Goal: Task Accomplishment & Management: Manage account settings

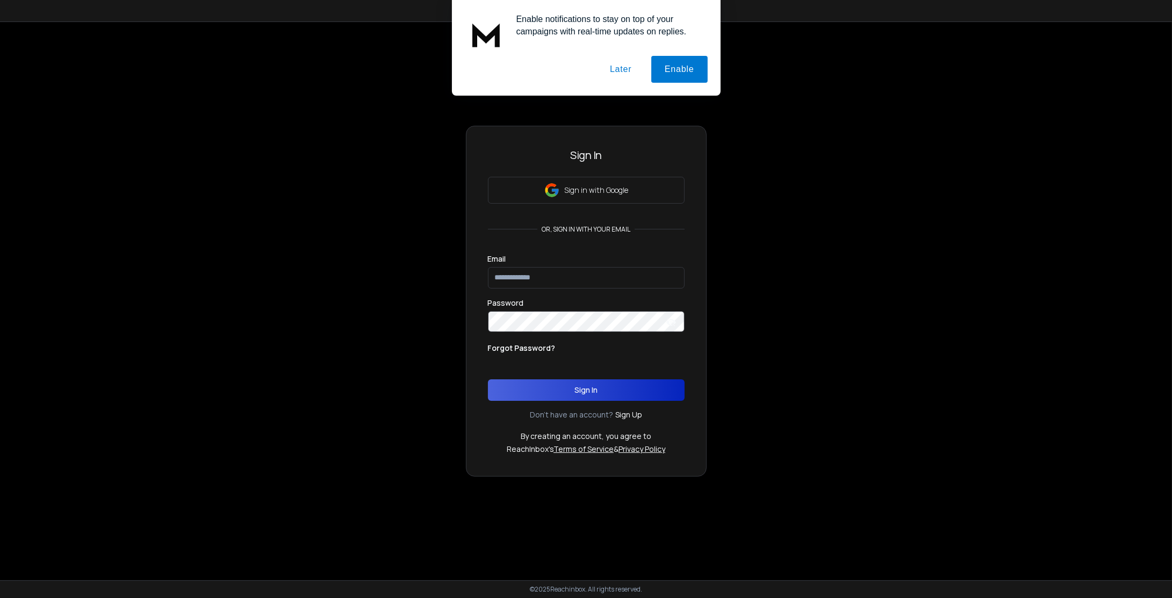
type input "**********"
click at [586, 388] on button "Sign In" at bounding box center [586, 389] width 197 height 21
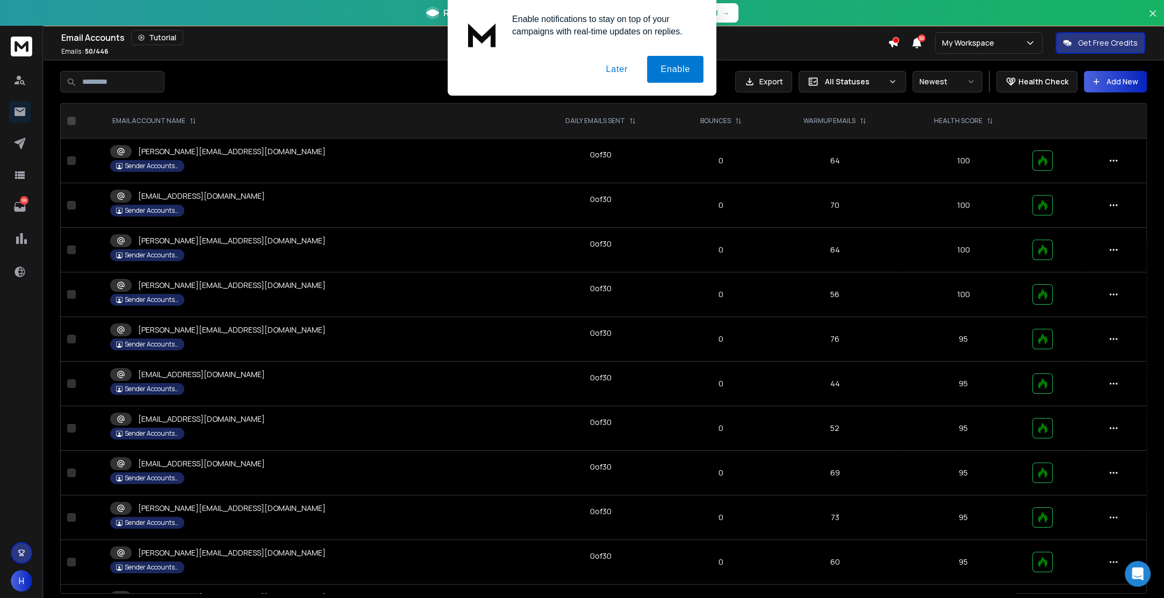
click at [625, 68] on button "Later" at bounding box center [616, 69] width 48 height 27
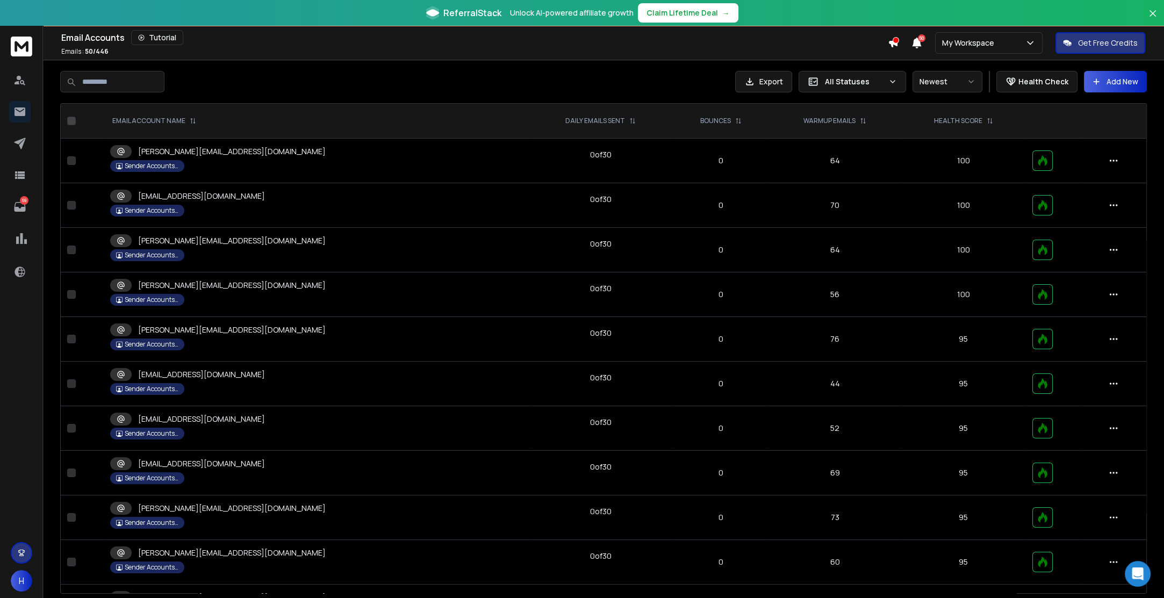
click at [1155, 13] on icon "Close banner" at bounding box center [1153, 14] width 10 height 10
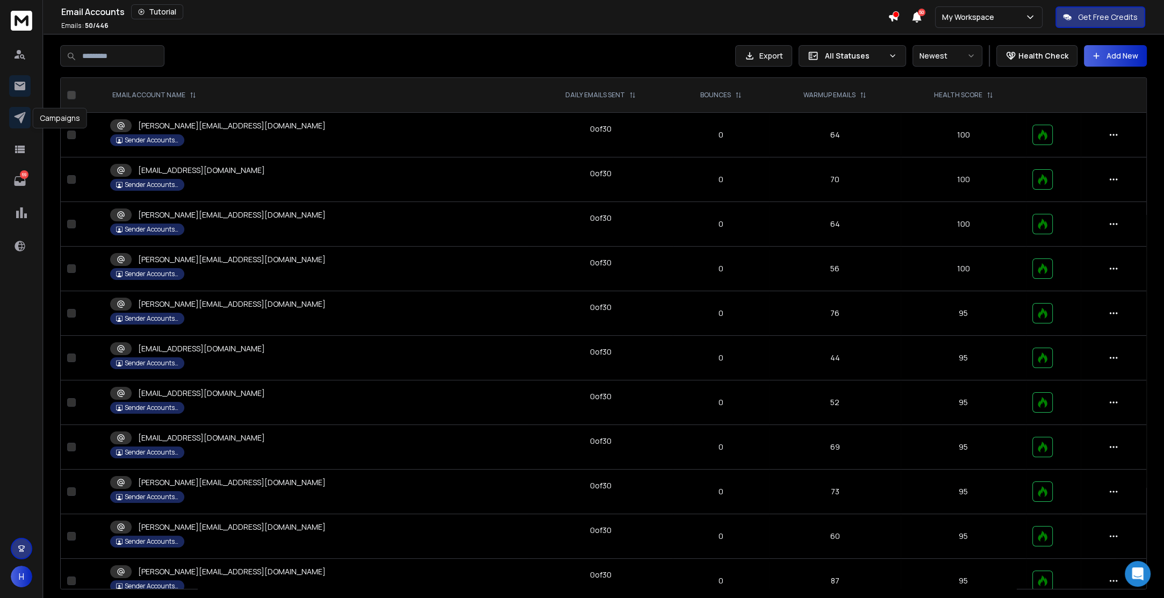
click at [19, 115] on icon at bounding box center [19, 117] width 11 height 11
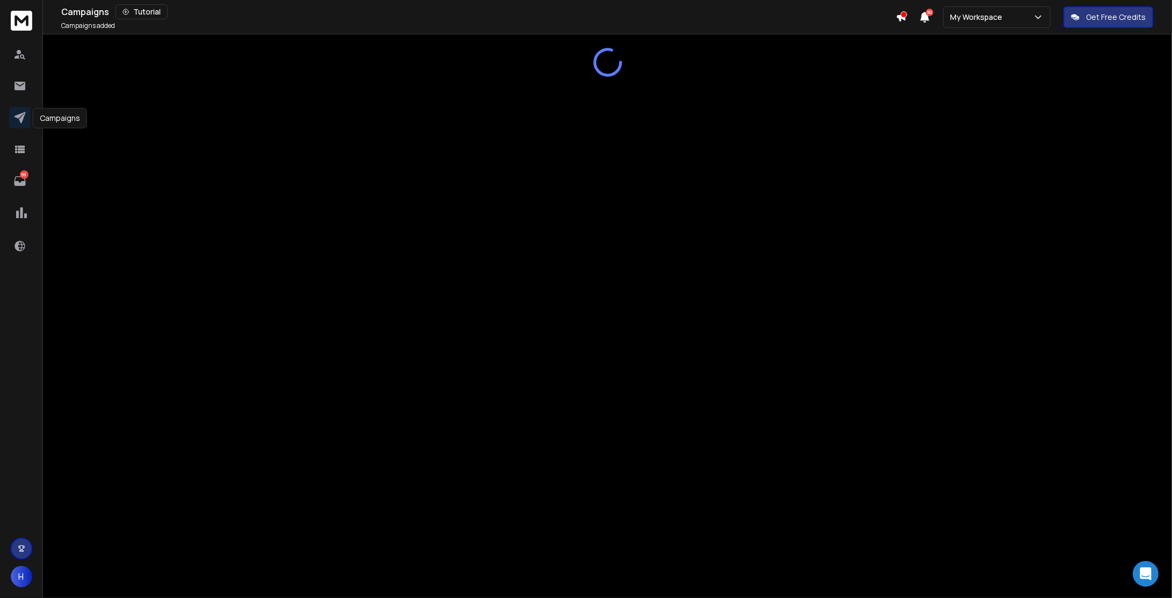
click at [19, 116] on icon at bounding box center [19, 117] width 11 height 11
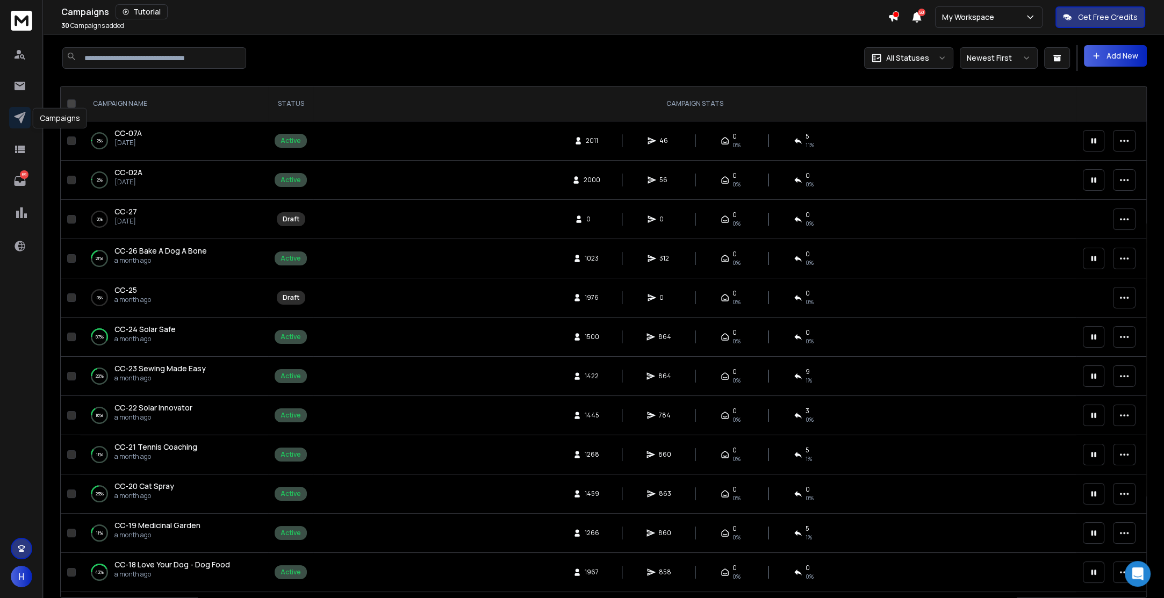
click at [19, 121] on icon at bounding box center [19, 117] width 11 height 11
click at [990, 58] on button "Newest First" at bounding box center [999, 57] width 78 height 21
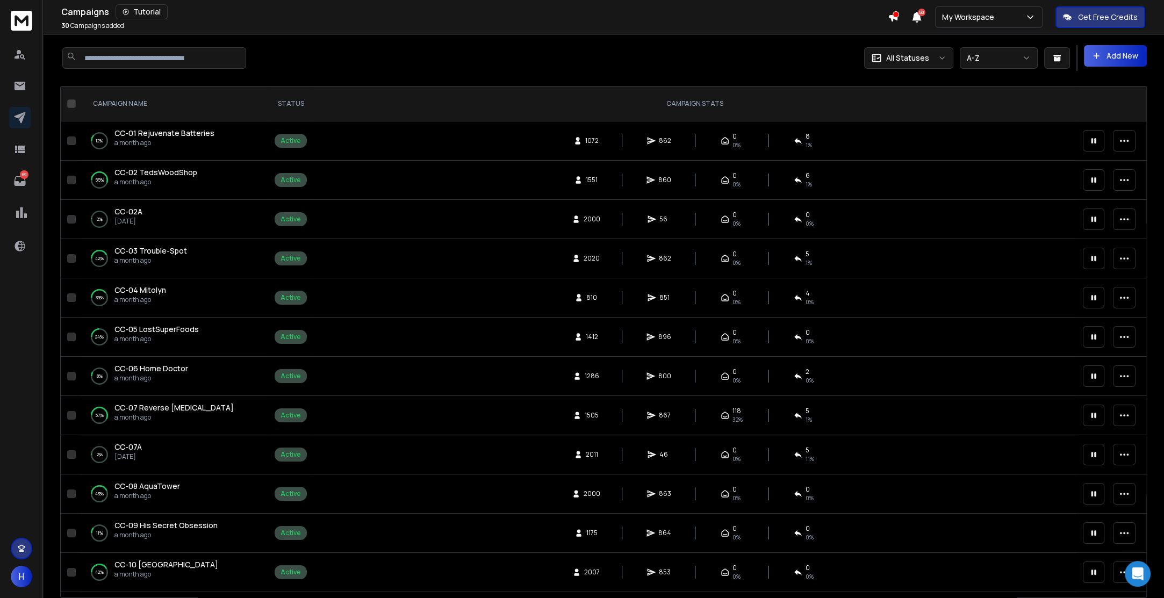
click at [162, 134] on span "CC-01 Rejuvenate Batteries" at bounding box center [164, 133] width 100 height 10
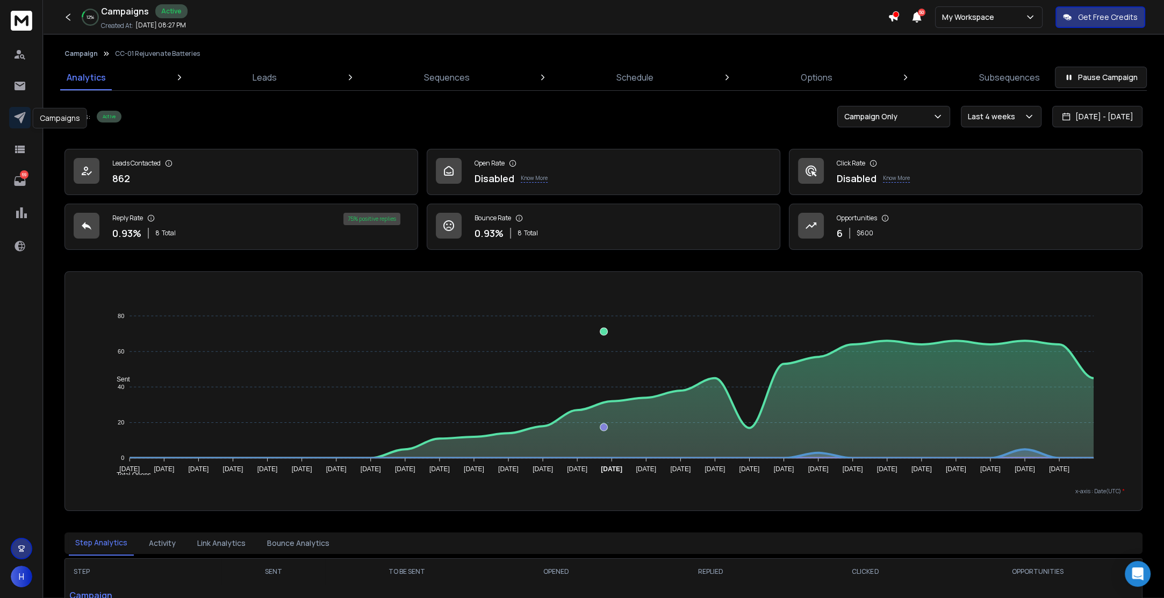
click at [20, 112] on icon at bounding box center [19, 117] width 13 height 13
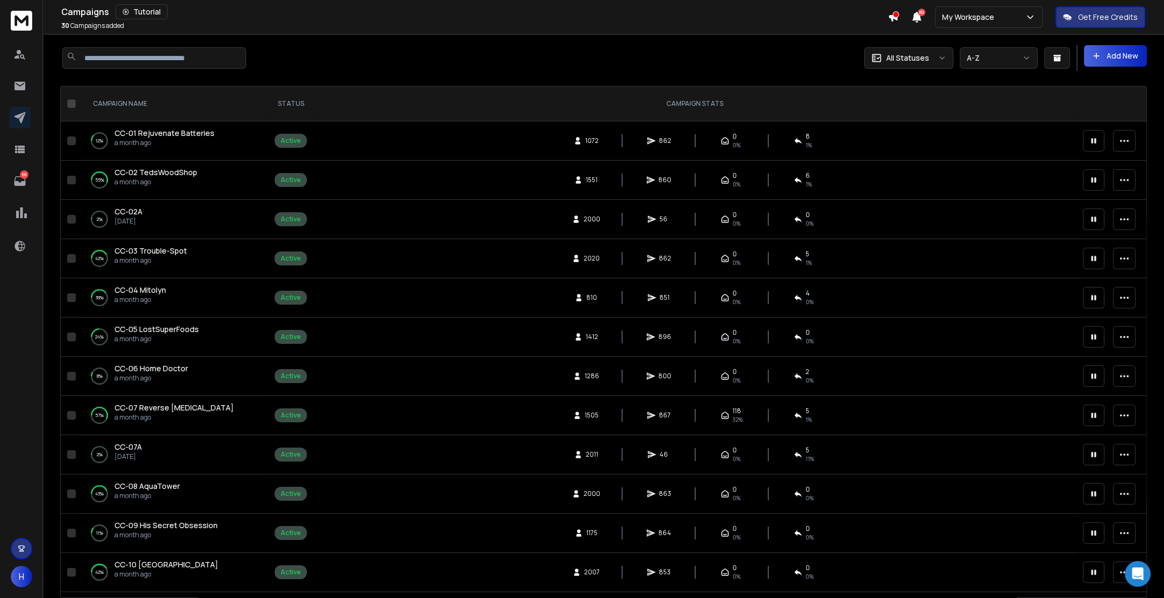
click at [165, 175] on span "CC-02 TedsWoodShop" at bounding box center [155, 172] width 83 height 10
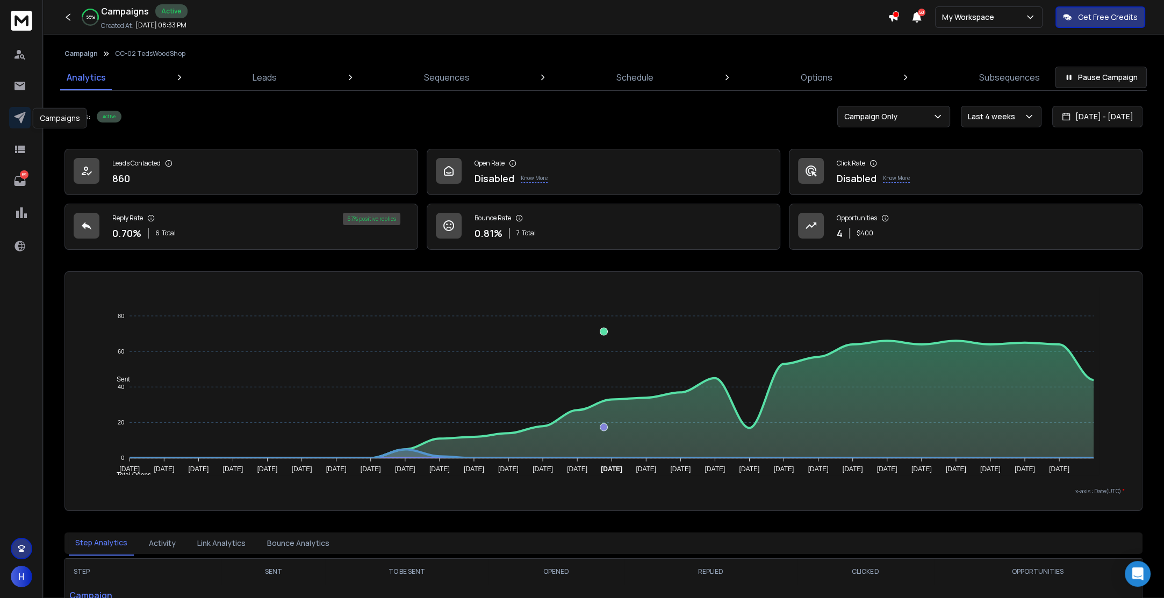
click at [16, 116] on icon at bounding box center [19, 117] width 11 height 11
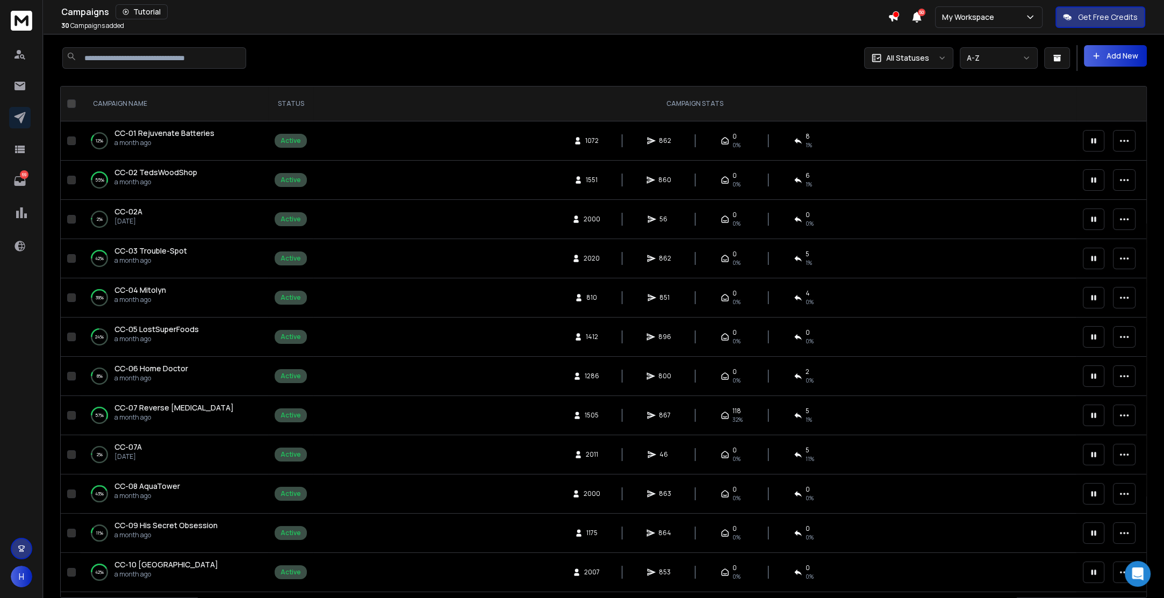
click at [154, 327] on span "CC-05 LostSuperFoods" at bounding box center [156, 329] width 84 height 10
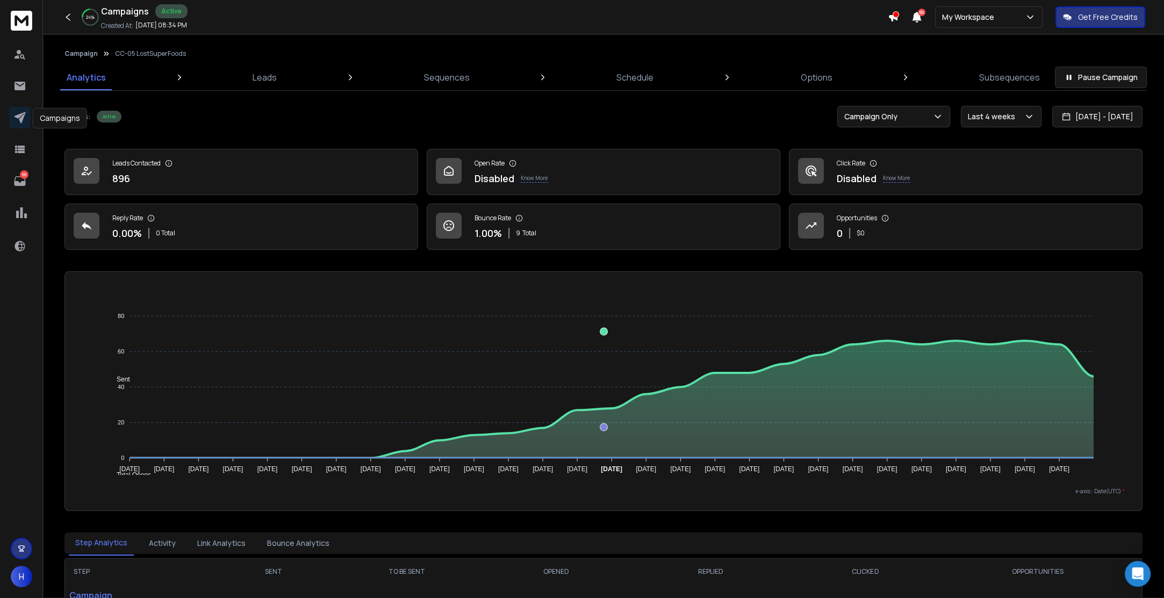
click at [20, 116] on icon at bounding box center [19, 117] width 11 height 11
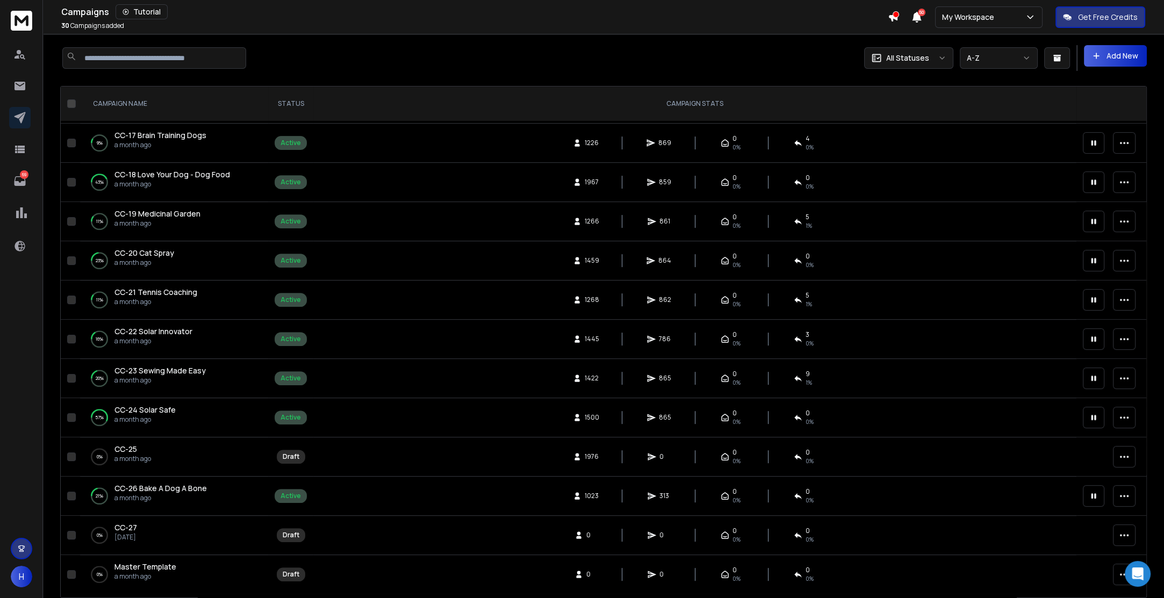
scroll to position [706, 0]
